Goal: Task Accomplishment & Management: Manage account settings

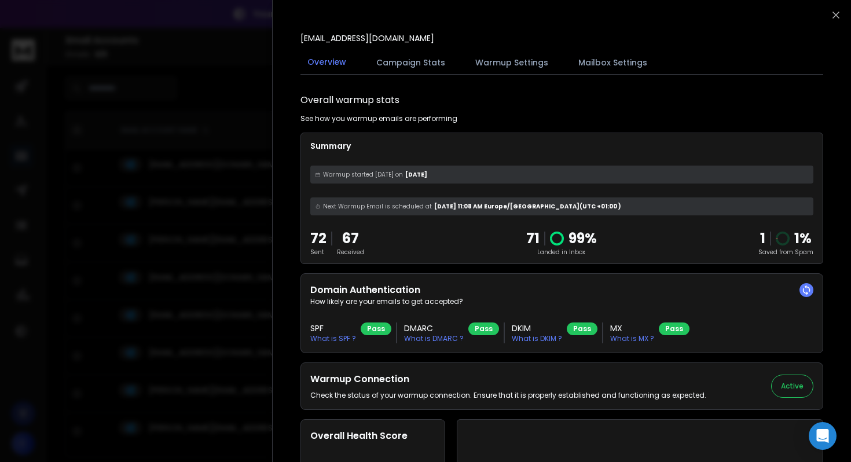
click at [157, 36] on div at bounding box center [425, 231] width 851 height 462
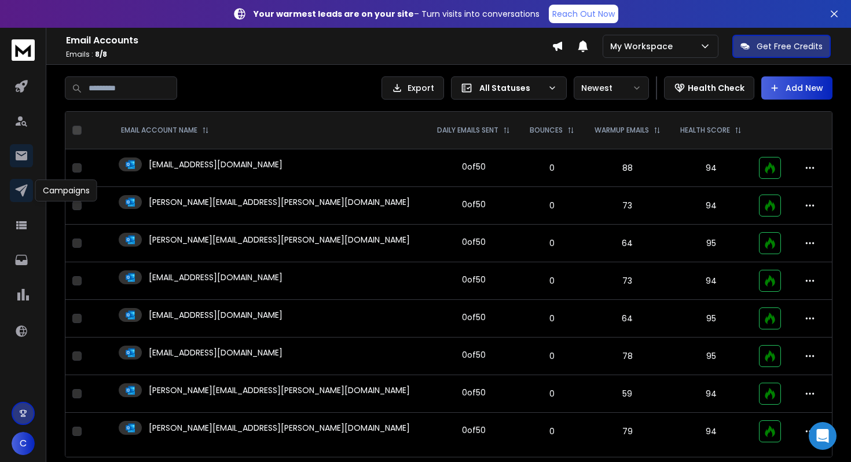
click at [19, 188] on icon at bounding box center [21, 190] width 12 height 12
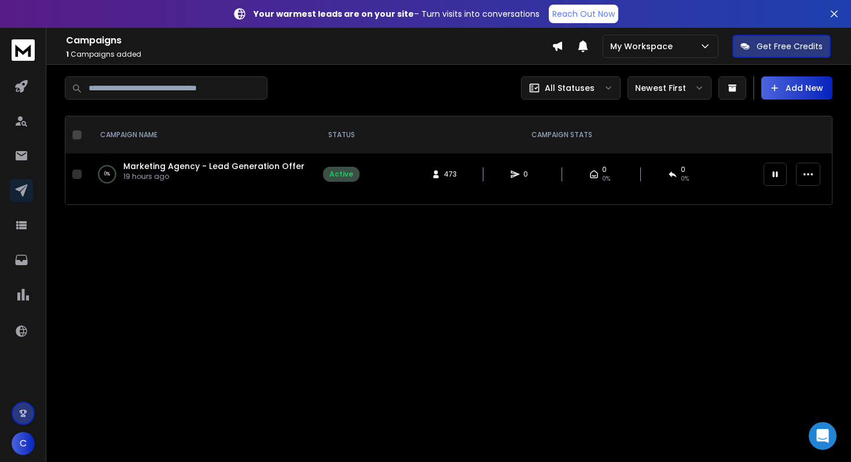
click at [225, 166] on span "Marketing Agency - Lead Generation Offer" at bounding box center [213, 166] width 181 height 12
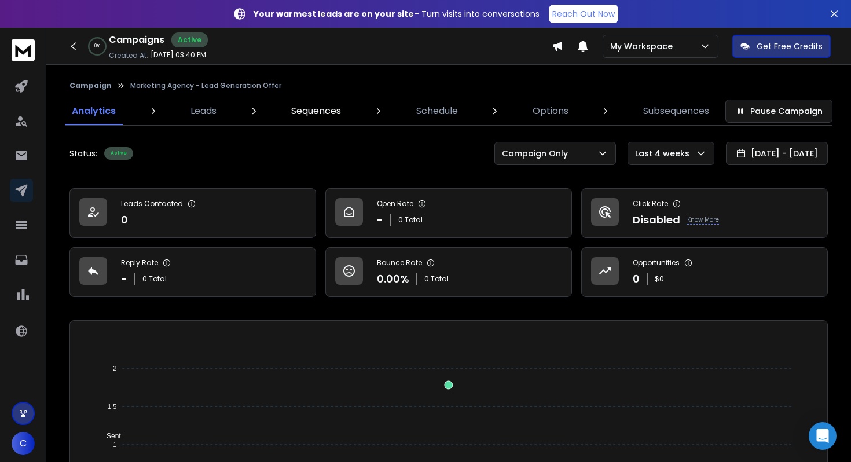
click at [306, 111] on p "Sequences" at bounding box center [316, 111] width 50 height 14
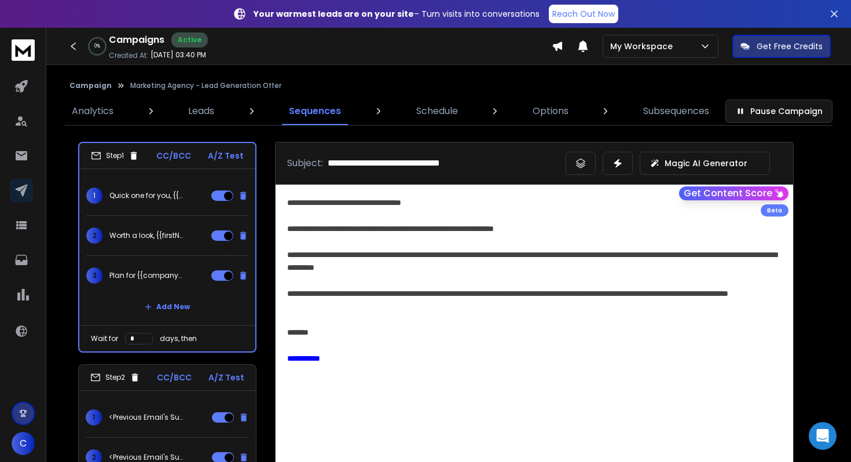
click at [557, 88] on div "Campaign Marketing Agency - Lead Generation Offer" at bounding box center [448, 85] width 767 height 19
click at [557, 98] on link "Options" at bounding box center [550, 111] width 50 height 28
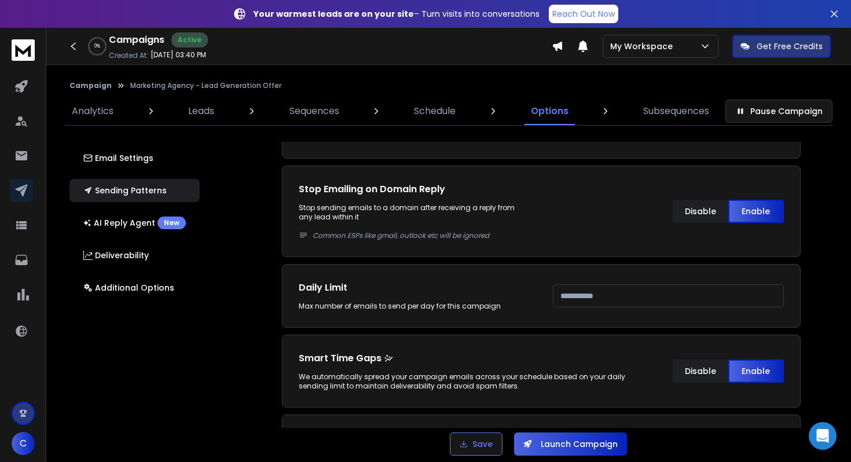
scroll to position [469, 0]
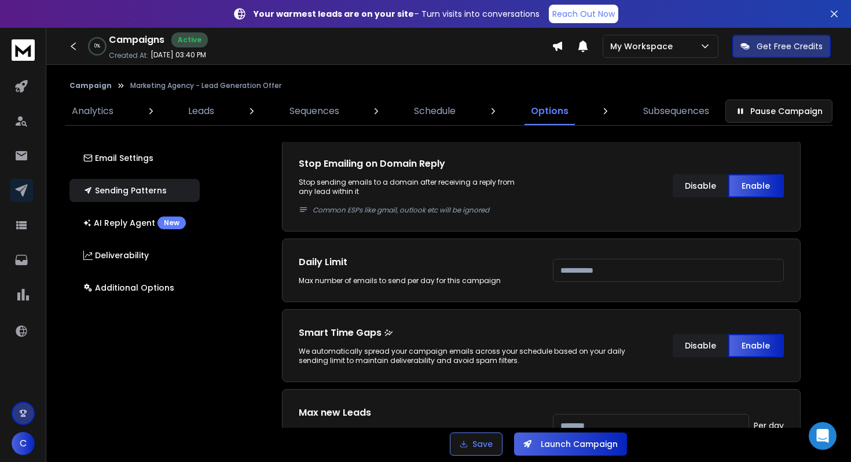
click at [587, 270] on input "***" at bounding box center [668, 270] width 231 height 23
type input "*"
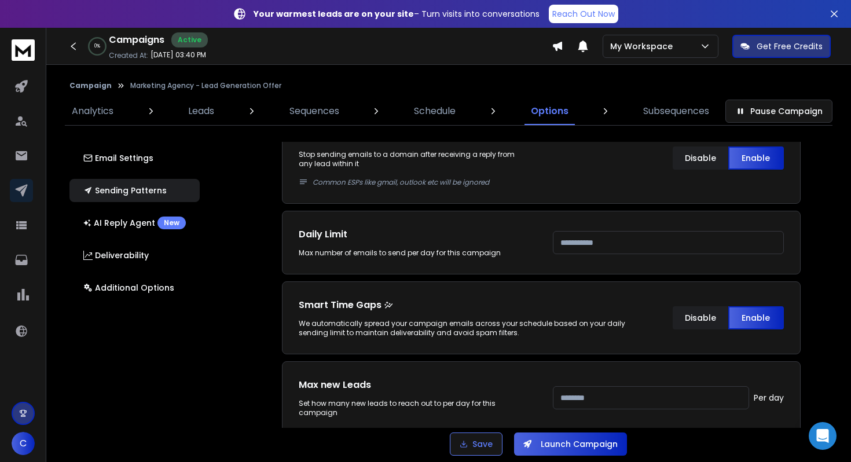
scroll to position [507, 0]
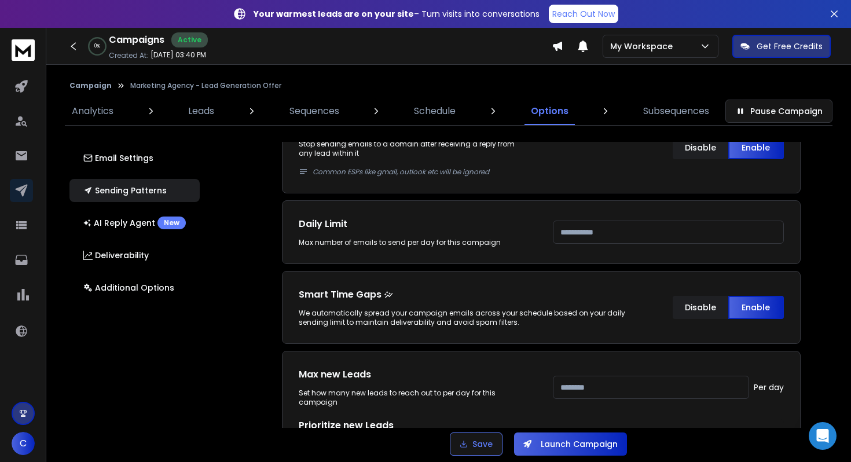
type input "***"
click at [613, 393] on input "***" at bounding box center [651, 387] width 196 height 23
type input "*"
type input "***"
click at [494, 442] on button "Save" at bounding box center [476, 443] width 53 height 23
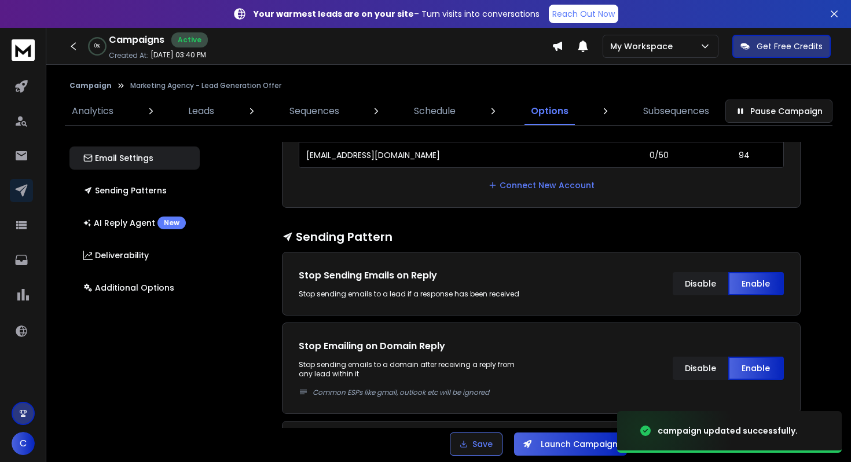
scroll to position [0, 0]
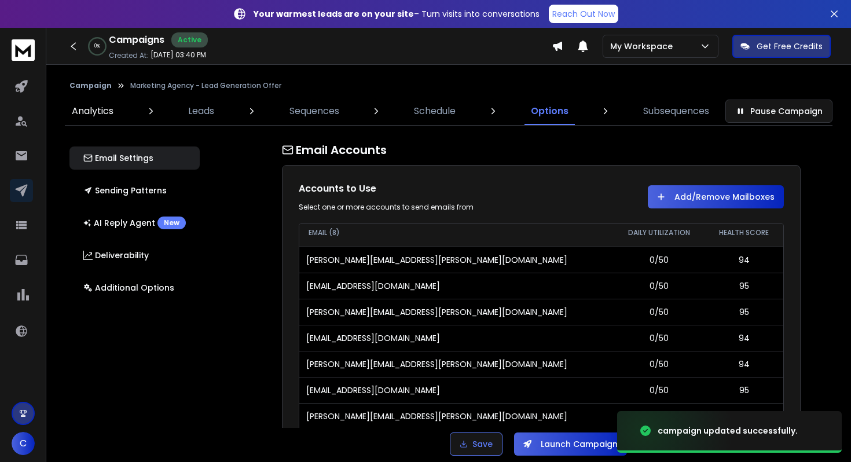
click at [98, 108] on p "Analytics" at bounding box center [93, 111] width 42 height 14
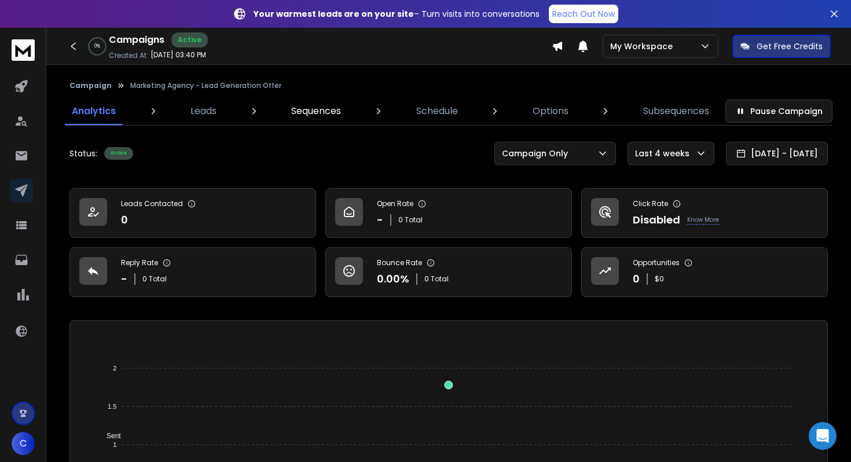
click at [312, 98] on link "Sequences" at bounding box center [316, 111] width 64 height 28
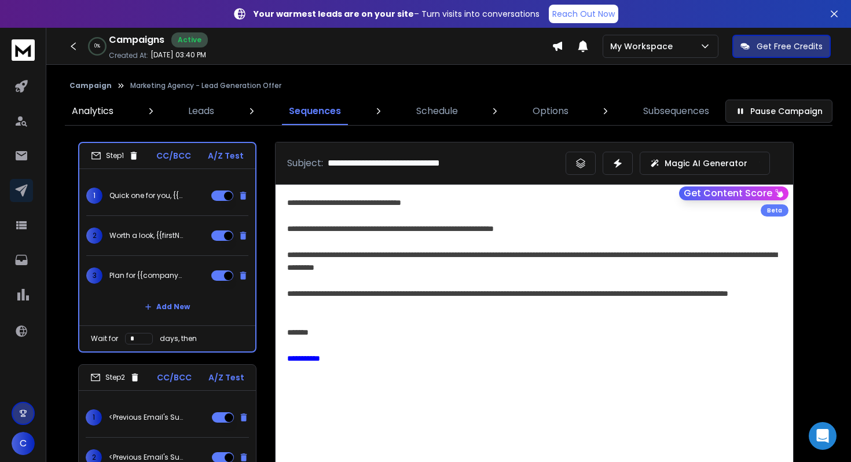
click at [100, 110] on p "Analytics" at bounding box center [93, 111] width 42 height 14
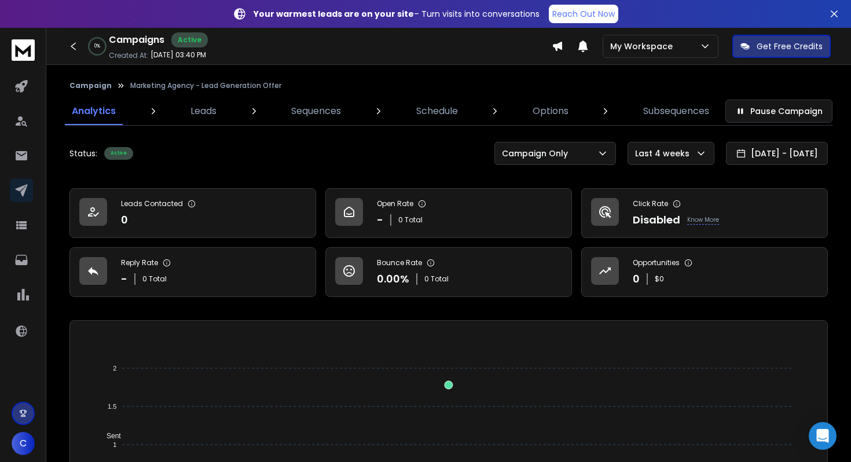
click at [64, 47] on div "0 % Campaigns Active Created At: [DATE] 03:40 PM My Workspace Get Free Credits" at bounding box center [425, 46] width 851 height 37
click at [72, 44] on icon at bounding box center [73, 46] width 10 height 10
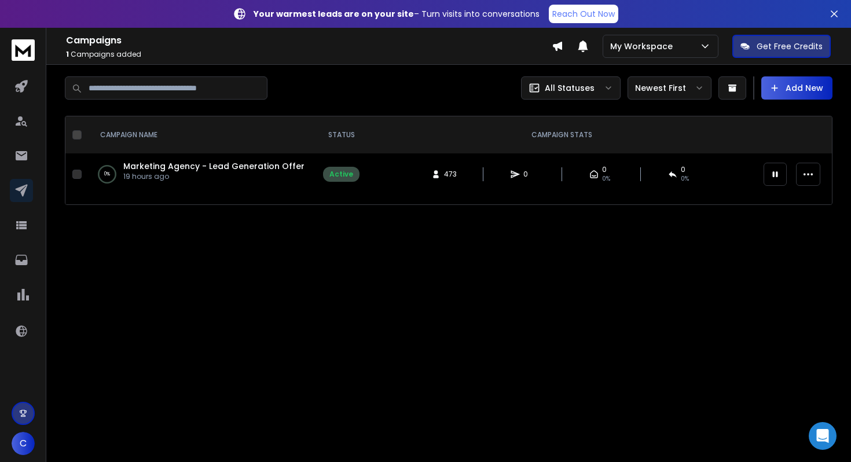
click at [284, 177] on p "19 hours ago" at bounding box center [213, 176] width 181 height 9
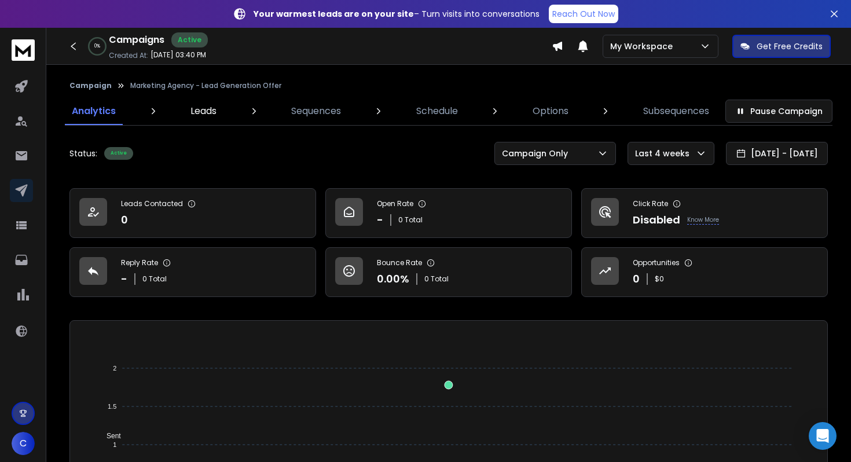
click at [198, 117] on p "Leads" at bounding box center [203, 111] width 26 height 14
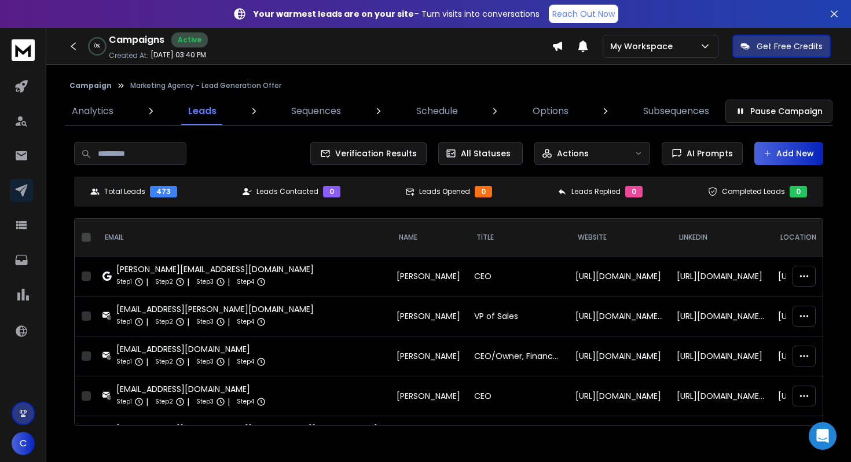
scroll to position [0, 202]
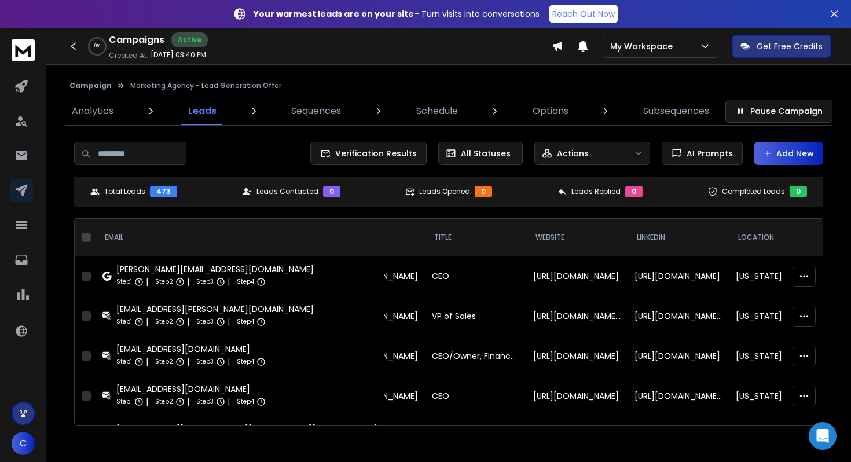
click at [526, 273] on td "[URL][DOMAIN_NAME]" at bounding box center [576, 276] width 101 height 40
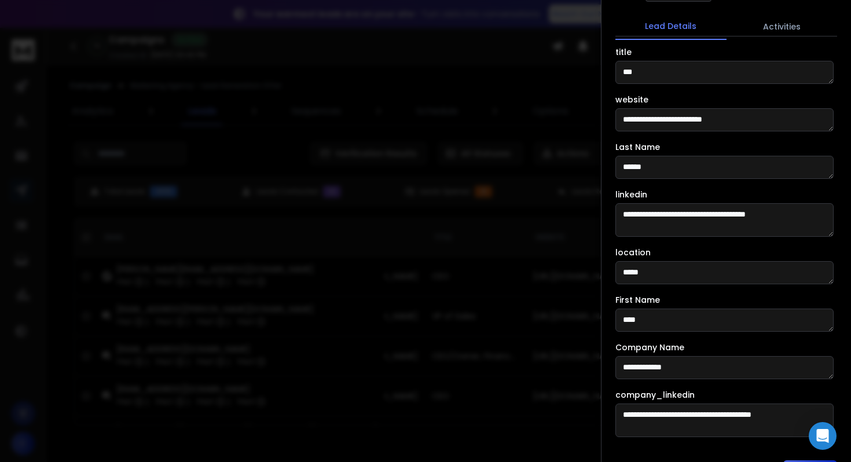
scroll to position [0, 0]
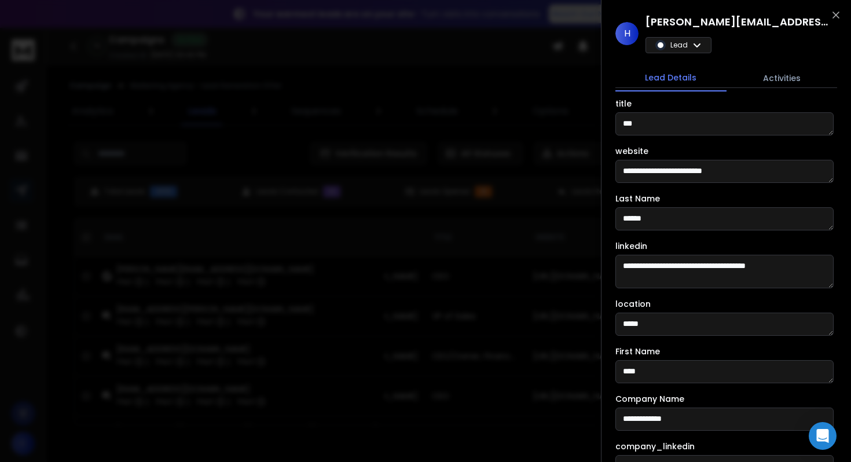
click at [825, 18] on div "[PERSON_NAME] [PERSON_NAME][EMAIL_ADDRESS][DOMAIN_NAME] Lead" at bounding box center [726, 33] width 222 height 39
click at [830, 12] on icon "button" at bounding box center [836, 15] width 12 height 12
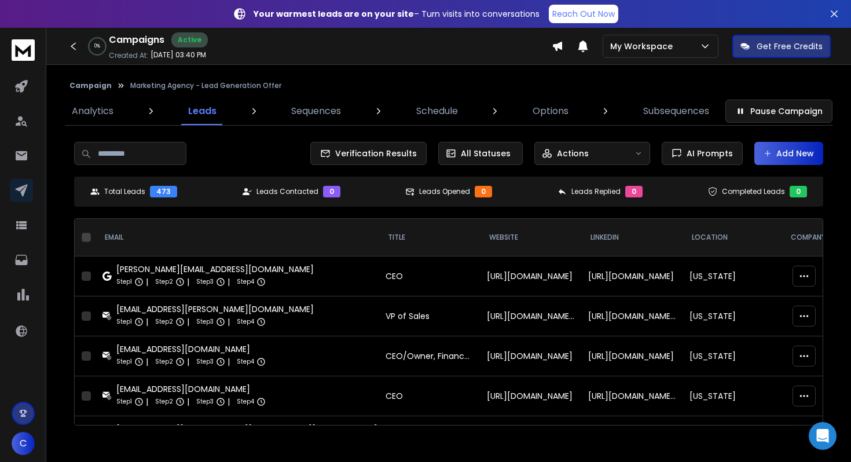
scroll to position [0, 284]
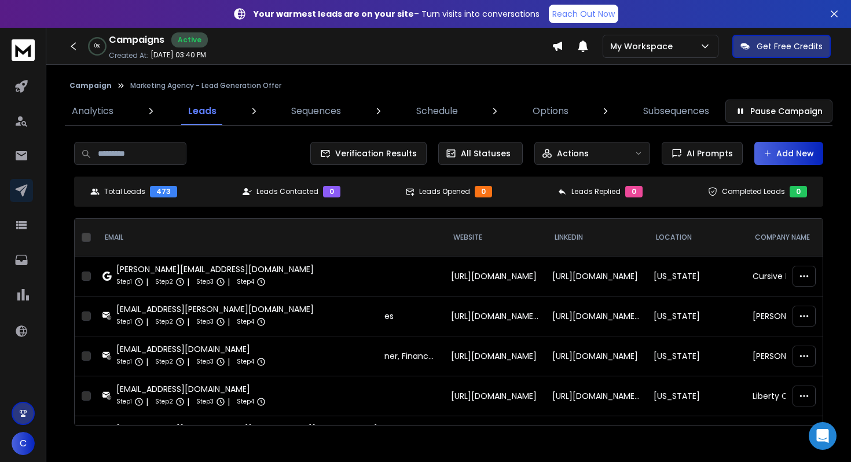
click at [444, 317] on td "[URL][DOMAIN_NAME][PERSON_NAME]" at bounding box center [494, 316] width 101 height 40
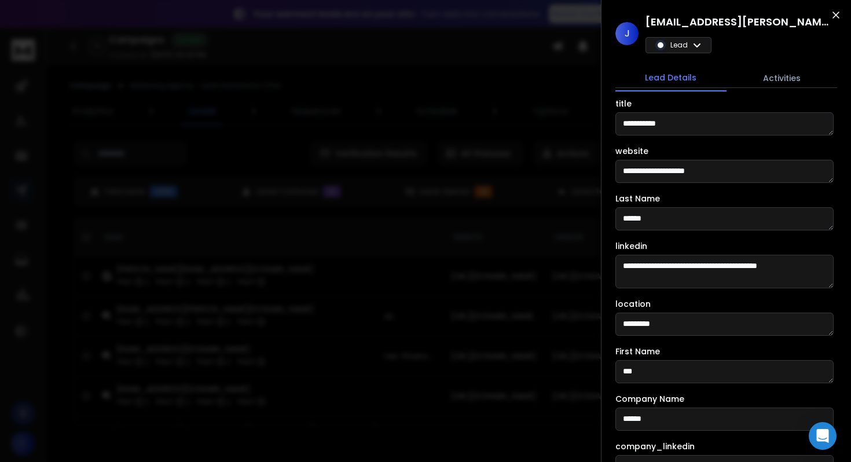
click at [830, 12] on icon "button" at bounding box center [836, 15] width 12 height 12
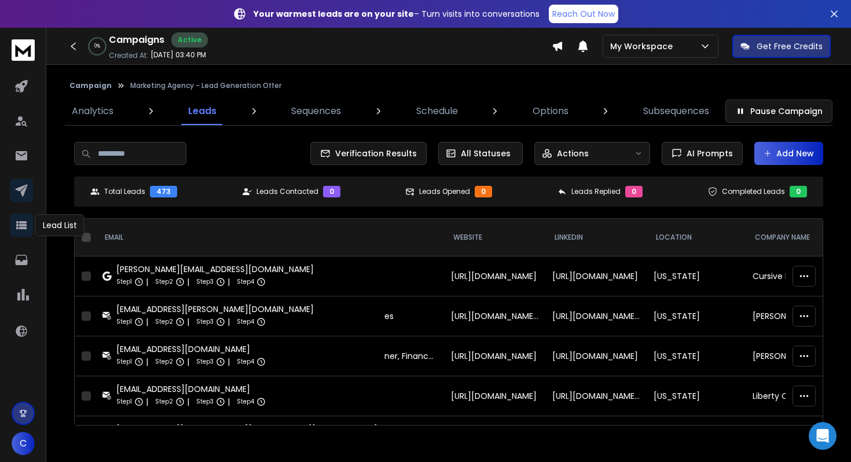
click at [18, 233] on link at bounding box center [21, 225] width 23 height 23
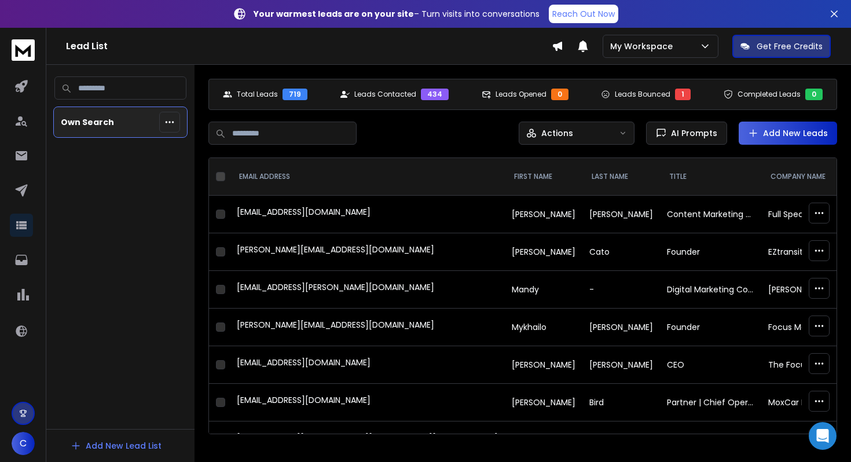
click at [295, 133] on input at bounding box center [282, 133] width 148 height 23
type input "**"
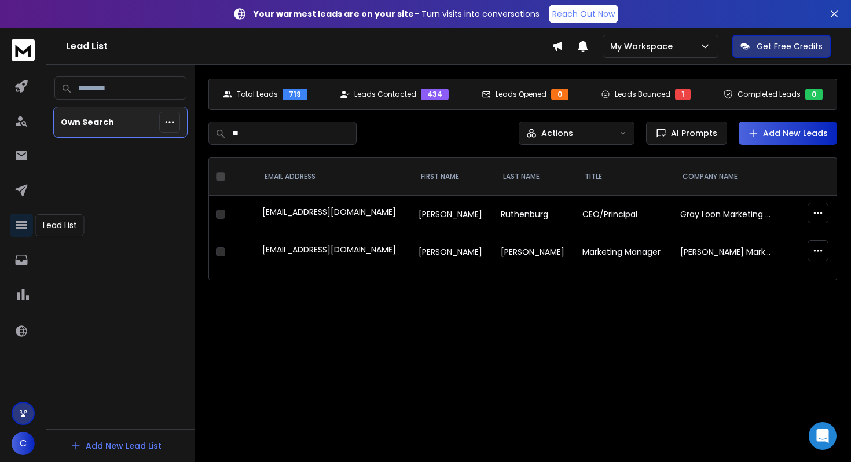
click at [21, 230] on icon at bounding box center [21, 225] width 14 height 14
click at [170, 124] on icon "button" at bounding box center [169, 122] width 10 height 10
click at [149, 168] on p "Delete Lead List" at bounding box center [142, 166] width 63 height 12
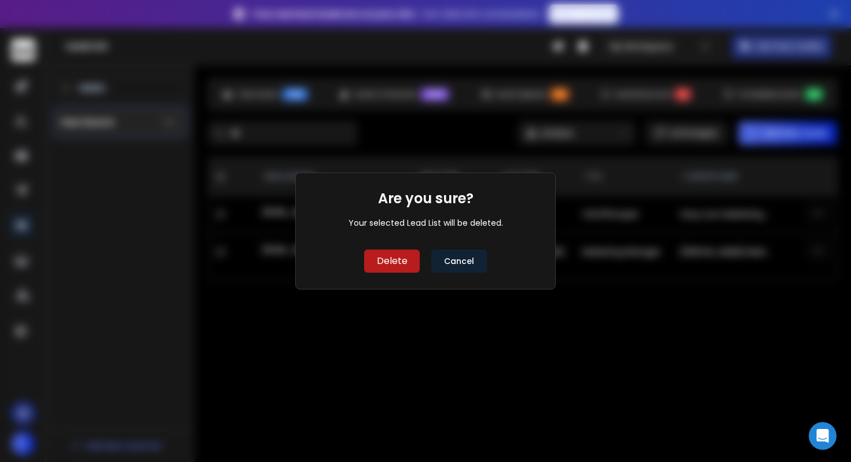
click at [386, 257] on button "Delete" at bounding box center [392, 260] width 56 height 23
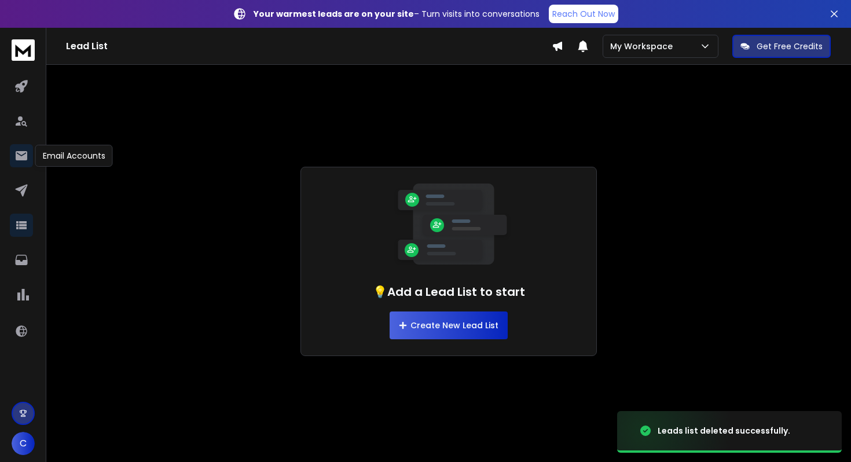
click at [19, 152] on icon at bounding box center [22, 155] width 12 height 9
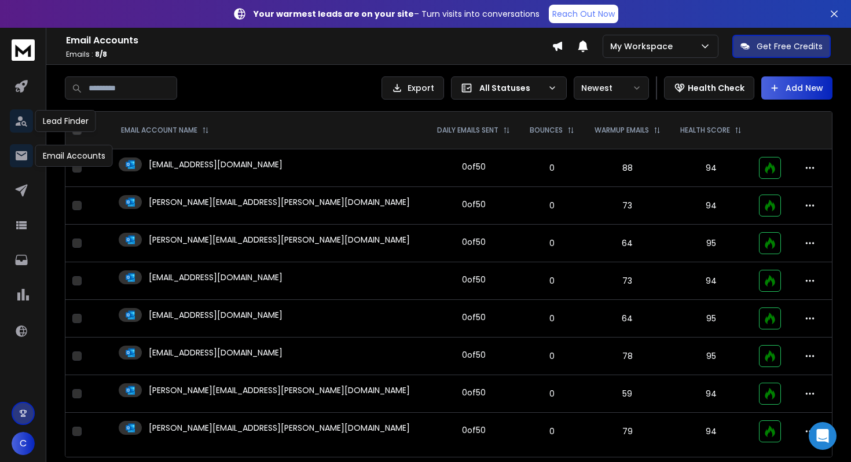
click at [22, 123] on icon at bounding box center [21, 121] width 14 height 14
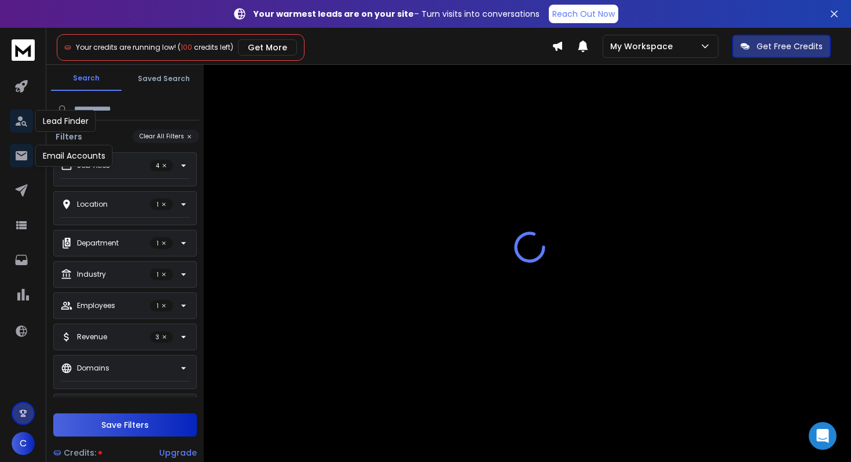
click at [23, 160] on icon at bounding box center [21, 156] width 14 height 14
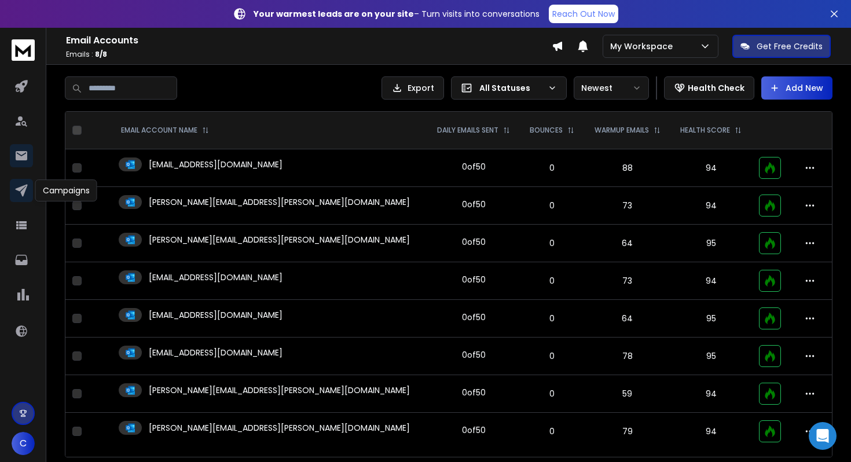
click at [19, 188] on icon at bounding box center [21, 190] width 12 height 12
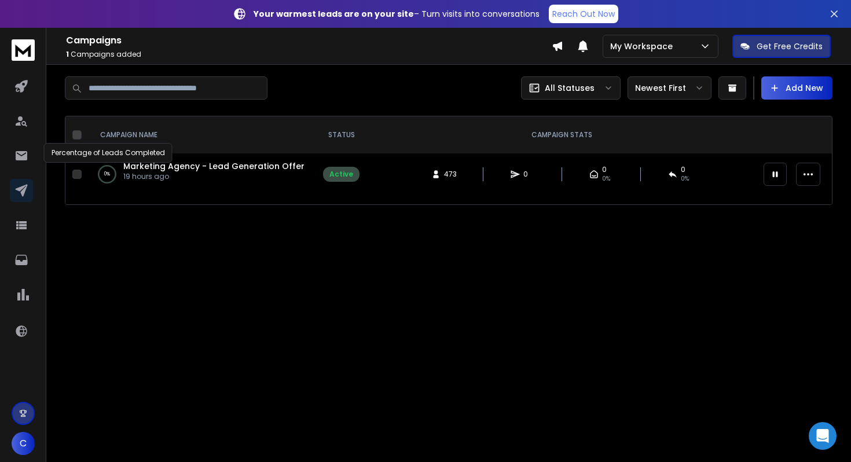
click at [161, 175] on p "19 hours ago" at bounding box center [213, 176] width 181 height 9
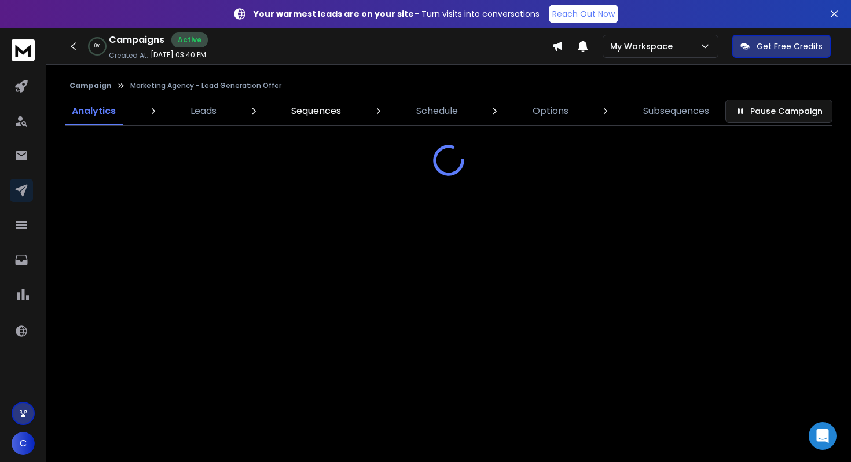
click at [305, 115] on p "Sequences" at bounding box center [316, 111] width 50 height 14
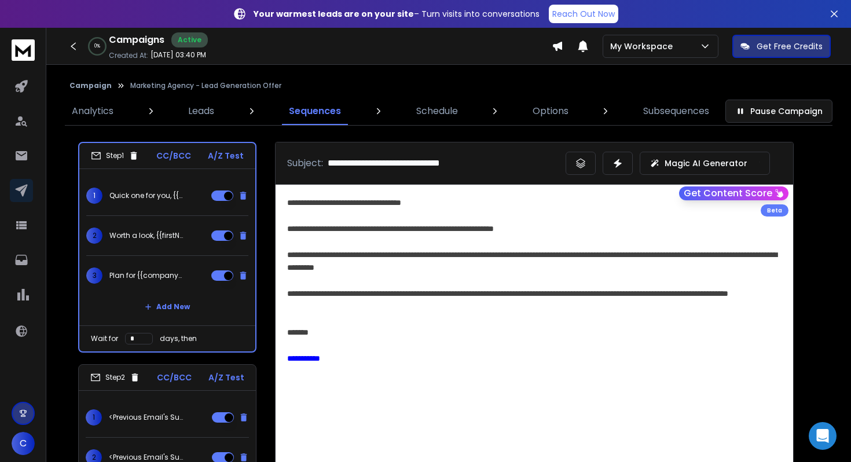
click at [435, 267] on div "**********" at bounding box center [534, 261] width 494 height 26
click at [438, 314] on div at bounding box center [534, 319] width 494 height 13
click at [443, 322] on div at bounding box center [534, 319] width 494 height 13
click at [146, 271] on p "Plan for {{companyName}}" at bounding box center [146, 275] width 74 height 9
click at [152, 240] on p "Worth a look, {{firstName}}" at bounding box center [146, 235] width 74 height 9
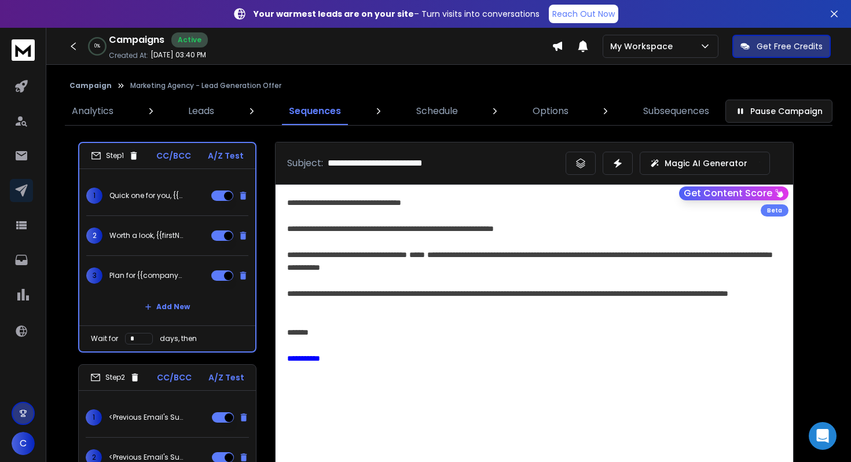
click at [152, 208] on div "1 Quick one for you, {{firstName}}" at bounding box center [167, 196] width 162 height 40
click at [154, 236] on p "Worth a look, {{firstName}}" at bounding box center [146, 235] width 74 height 9
click at [153, 257] on div "3 Plan for {{companyName}}" at bounding box center [167, 275] width 162 height 39
click at [150, 222] on div "2 Worth a look, {{firstName}}" at bounding box center [167, 236] width 162 height 40
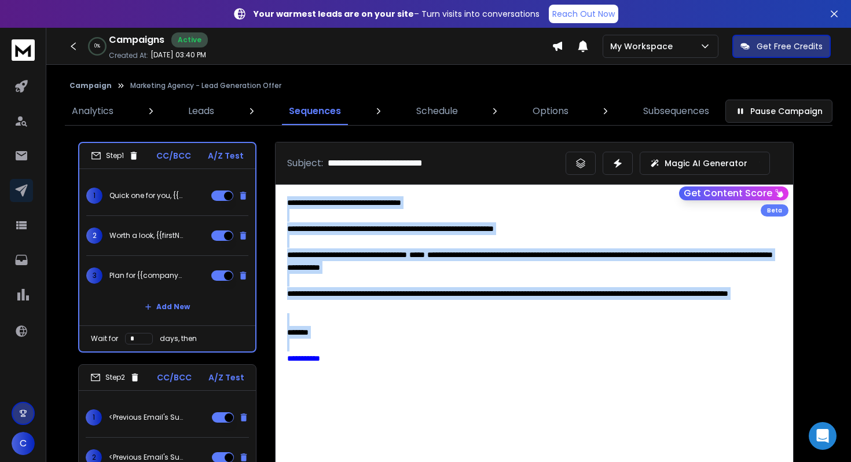
drag, startPoint x: 340, startPoint y: 340, endPoint x: 275, endPoint y: 187, distance: 165.4
click at [275, 187] on div "**********" at bounding box center [533, 323] width 517 height 277
copy div "**********"
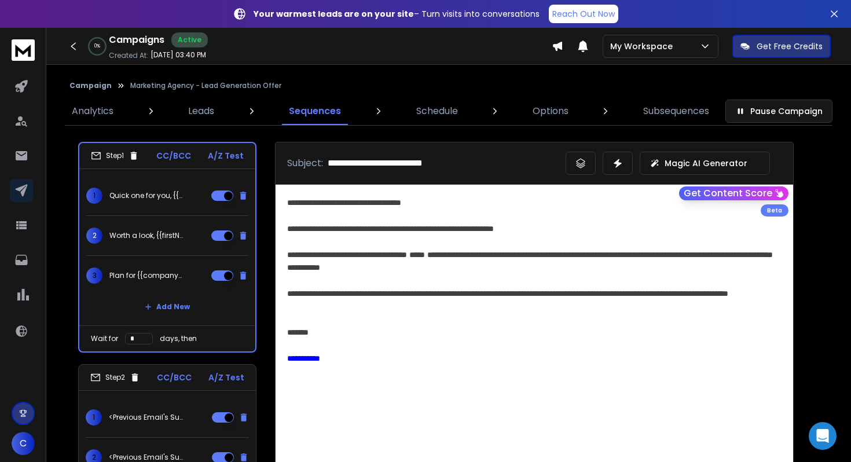
click at [421, 260] on div "**********" at bounding box center [534, 261] width 494 height 26
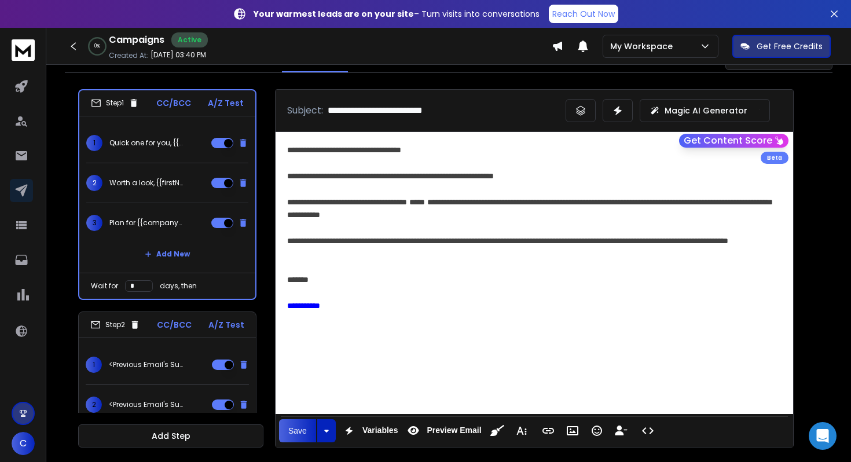
scroll to position [54, 0]
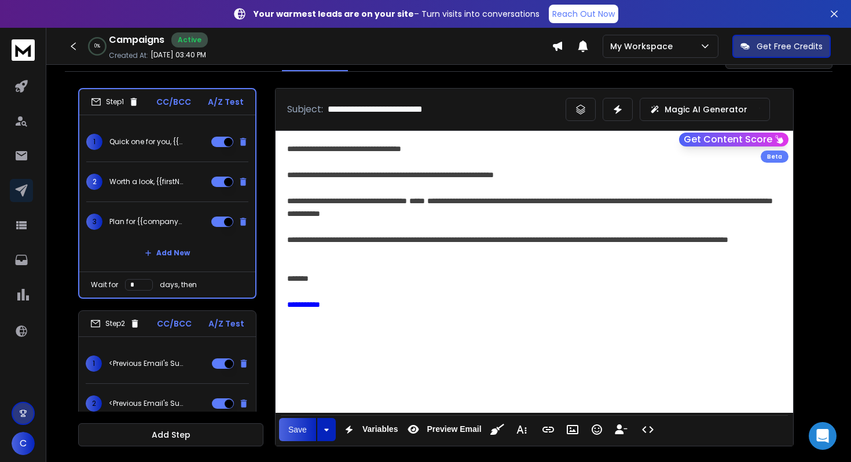
click at [593, 198] on div "**********" at bounding box center [534, 207] width 494 height 26
click at [160, 152] on div "1 Quick one for you, {{firstName}}" at bounding box center [167, 142] width 162 height 40
type input "**********"
click at [159, 154] on div "1 Quick one for you, {{firstName}}" at bounding box center [167, 142] width 162 height 40
click at [76, 49] on icon at bounding box center [73, 46] width 10 height 10
